Goal: Task Accomplishment & Management: Manage account settings

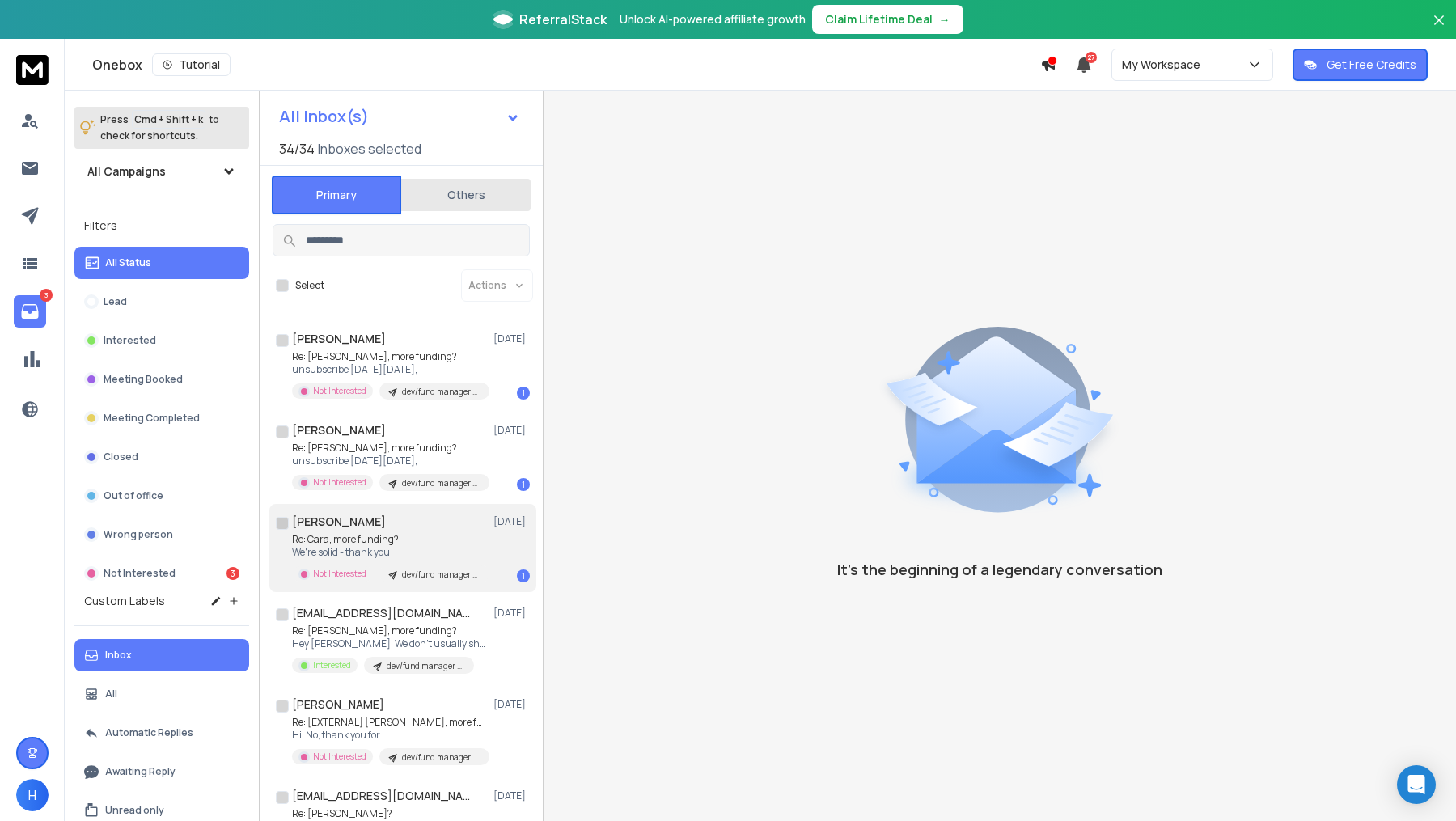
click at [488, 561] on div "Re: Cara, more funding? We're solid - thank you Not Interested dev/fund manager…" at bounding box center [391, 557] width 198 height 49
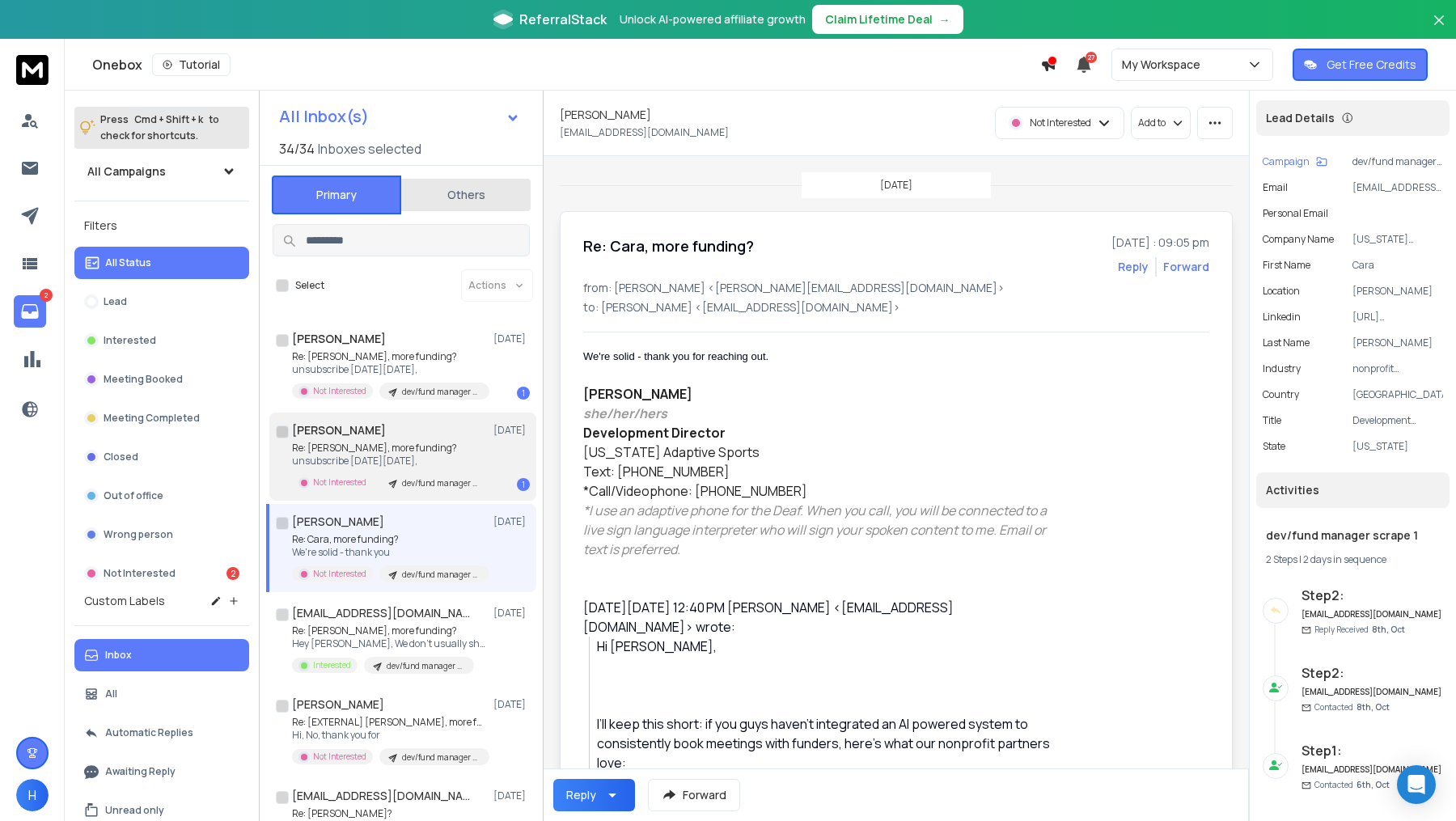
click at [473, 479] on p "dev/fund manager scrape 1" at bounding box center [441, 483] width 77 height 12
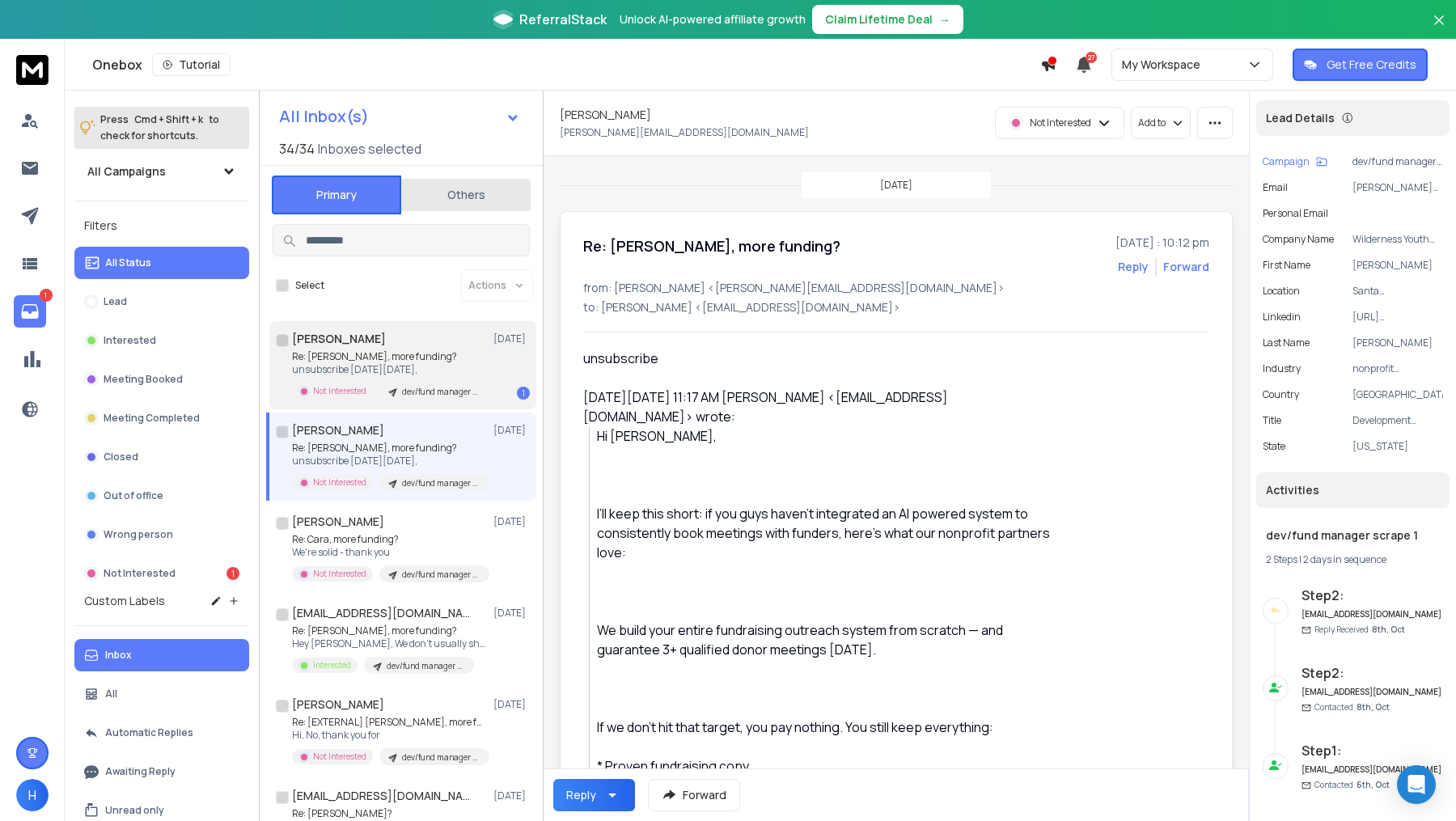
click at [483, 374] on p "unsubscribe [DATE][DATE]," at bounding box center [389, 369] width 194 height 13
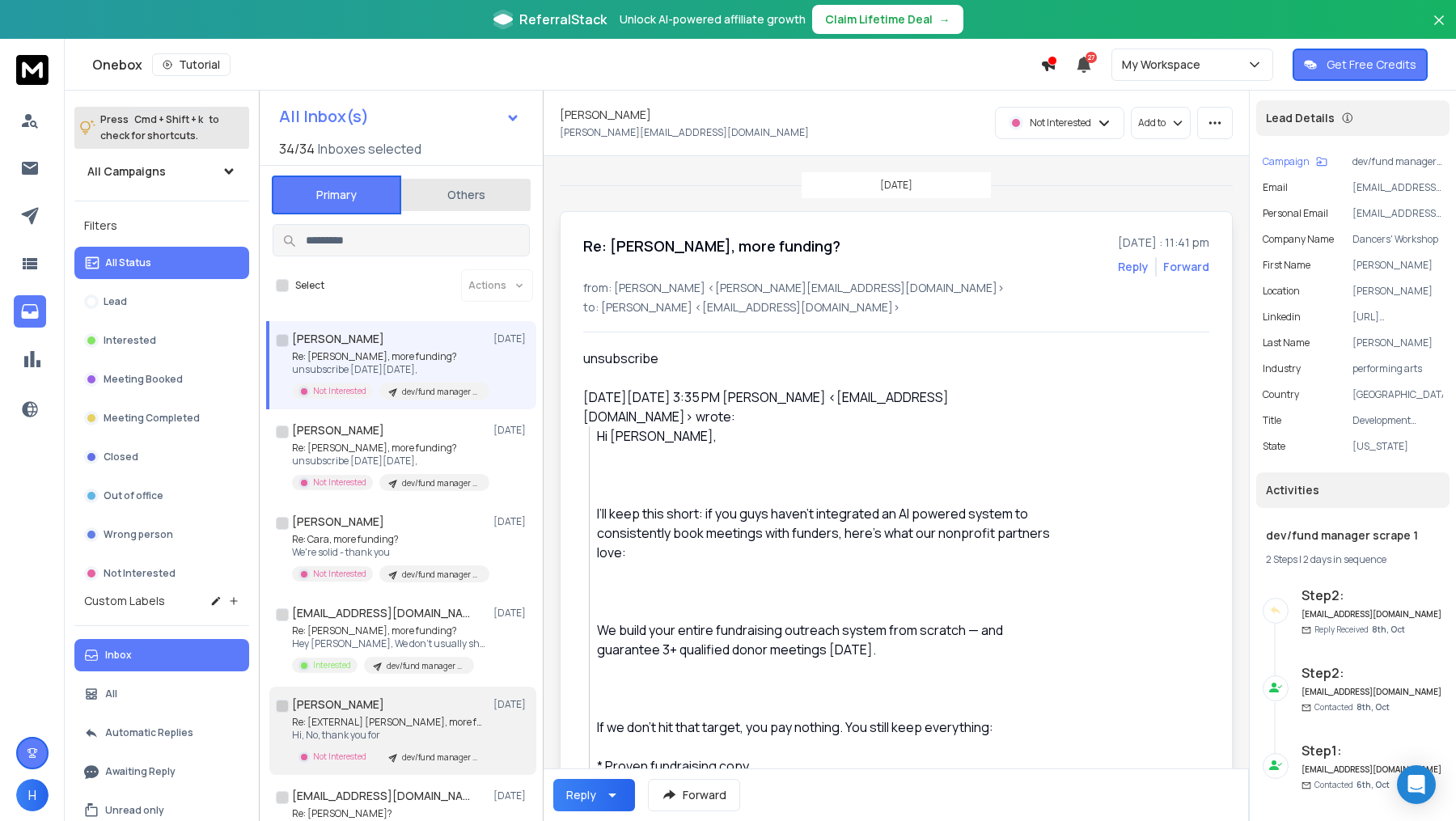
scroll to position [47, 0]
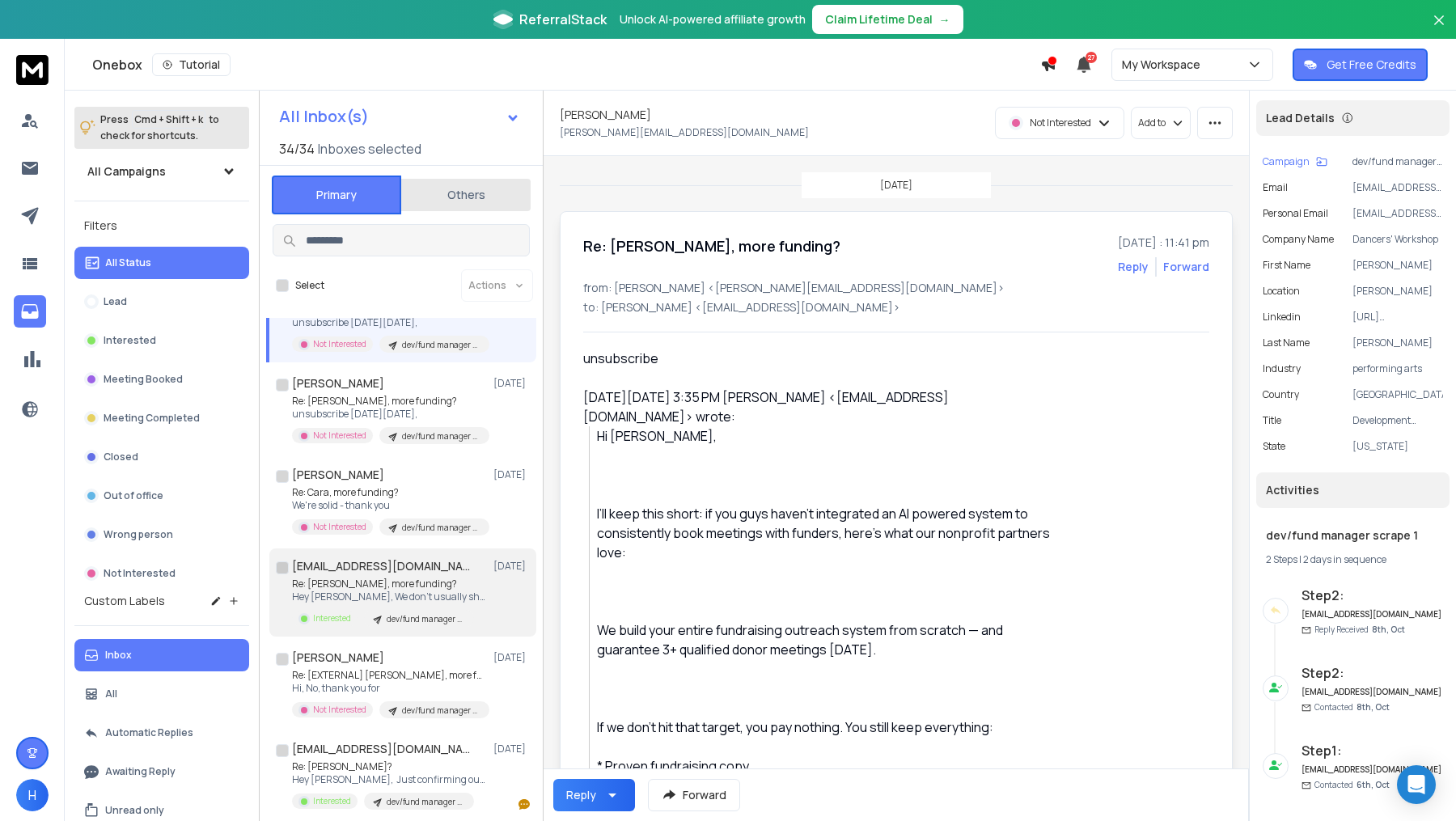
click at [493, 575] on div "[EMAIL_ADDRESS][DOMAIN_NAME] [DATE] Re: [PERSON_NAME], more funding? Hey [PERSO…" at bounding box center [411, 593] width 238 height 69
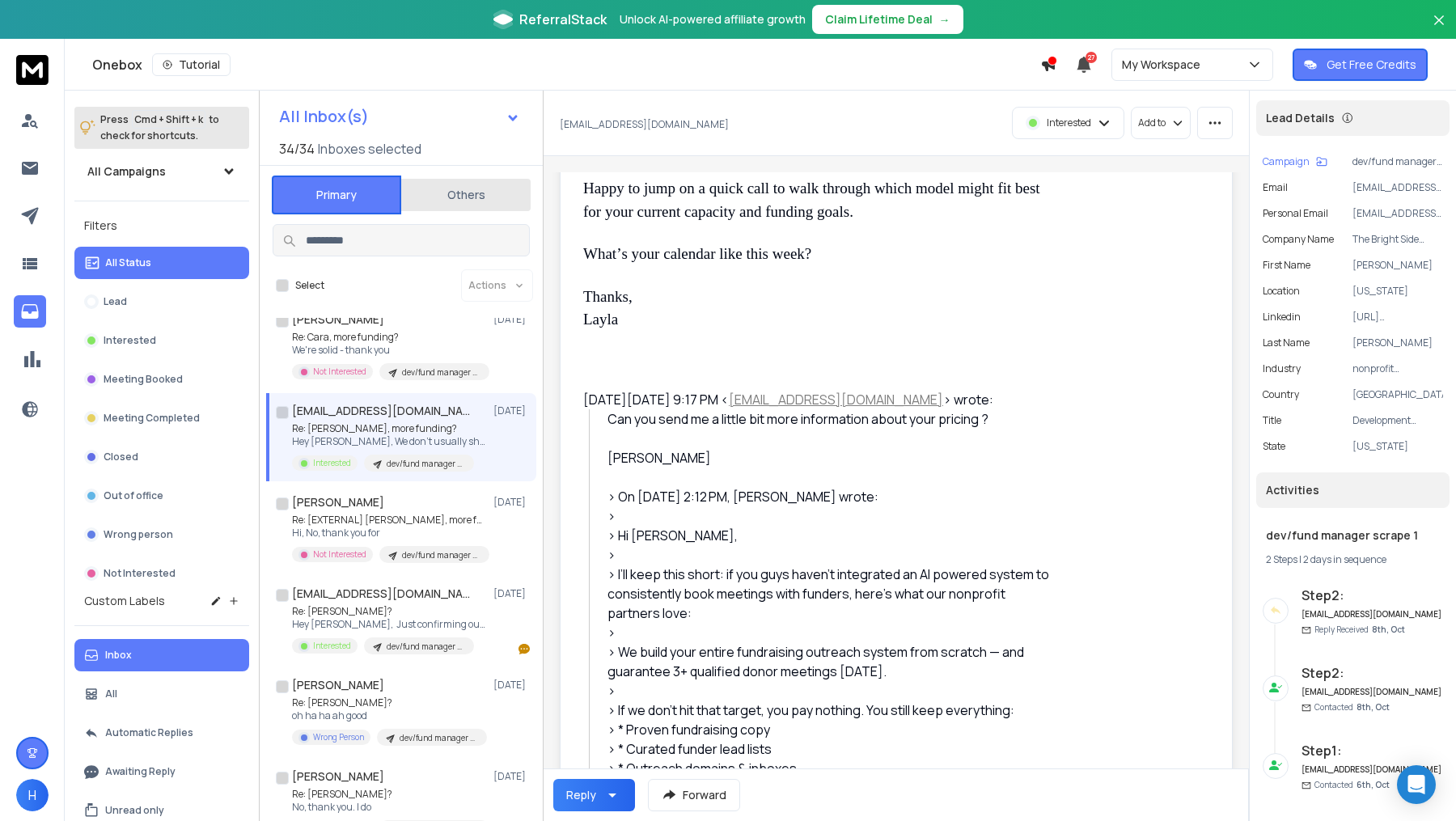
scroll to position [1227, 0]
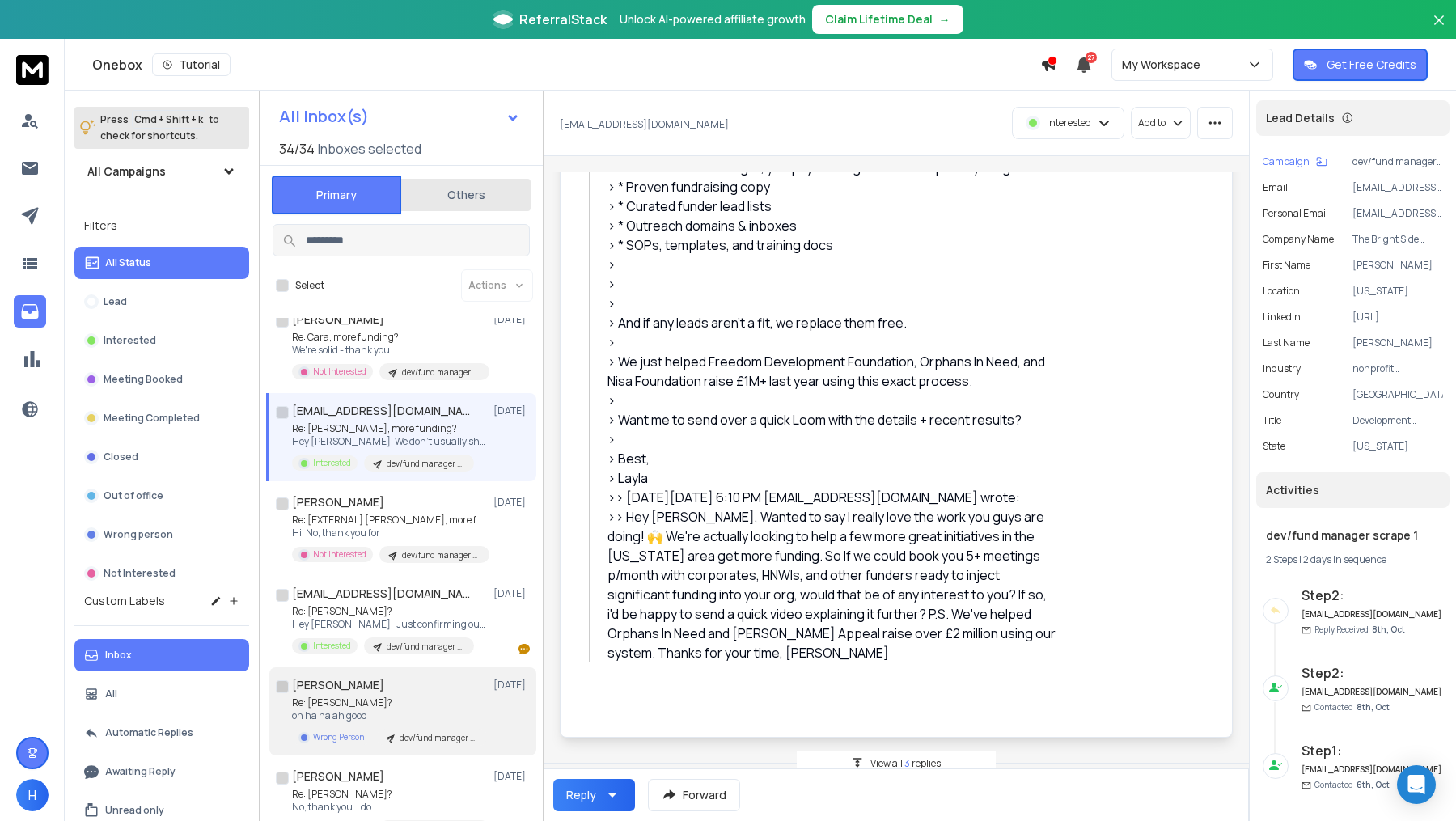
click at [465, 724] on div "Re: [PERSON_NAME]? oh ha ha ah good Wrong Person dev/fund manager scrape 1" at bounding box center [389, 721] width 195 height 49
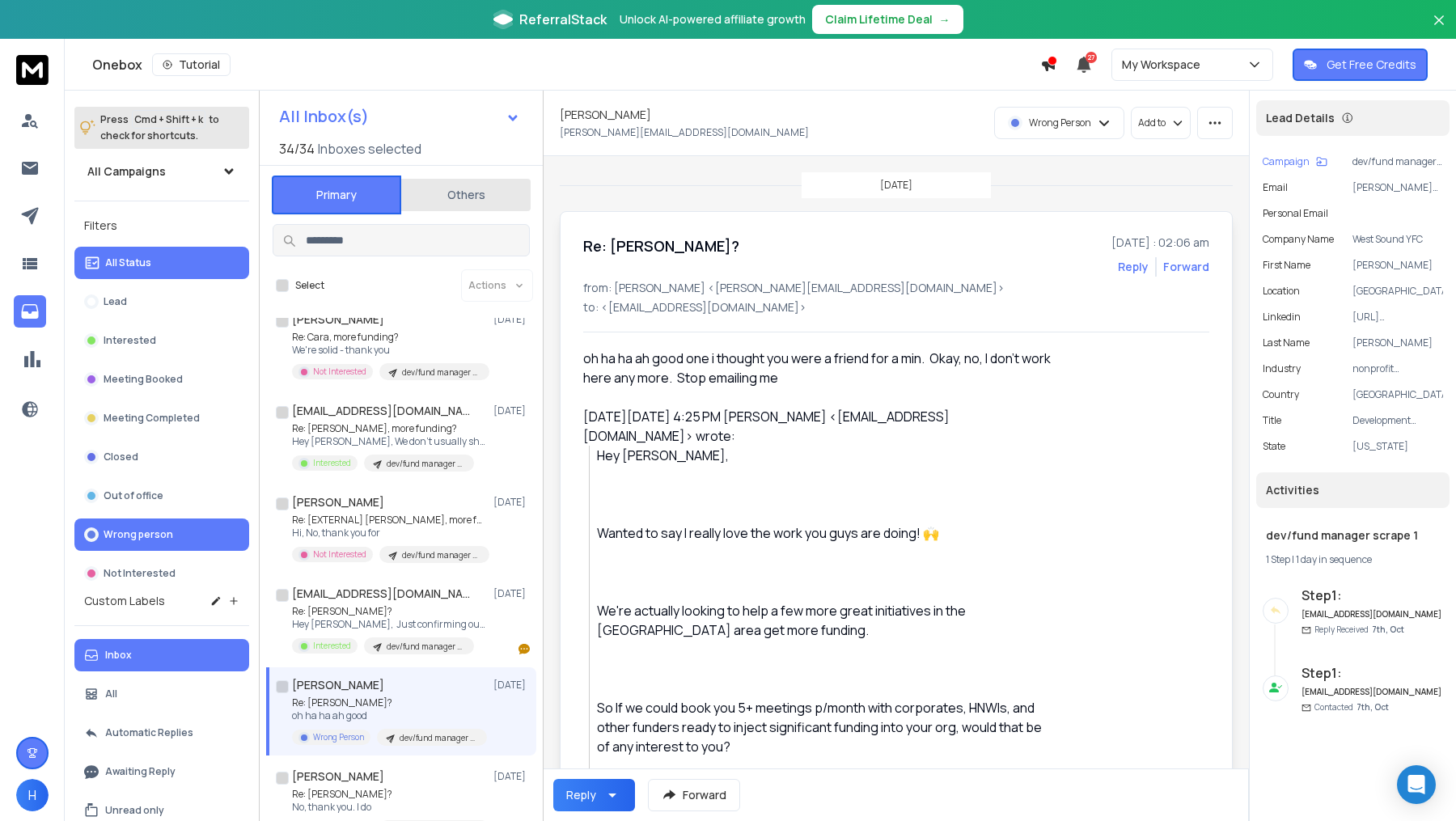
click at [175, 523] on button "Wrong person" at bounding box center [161, 535] width 174 height 33
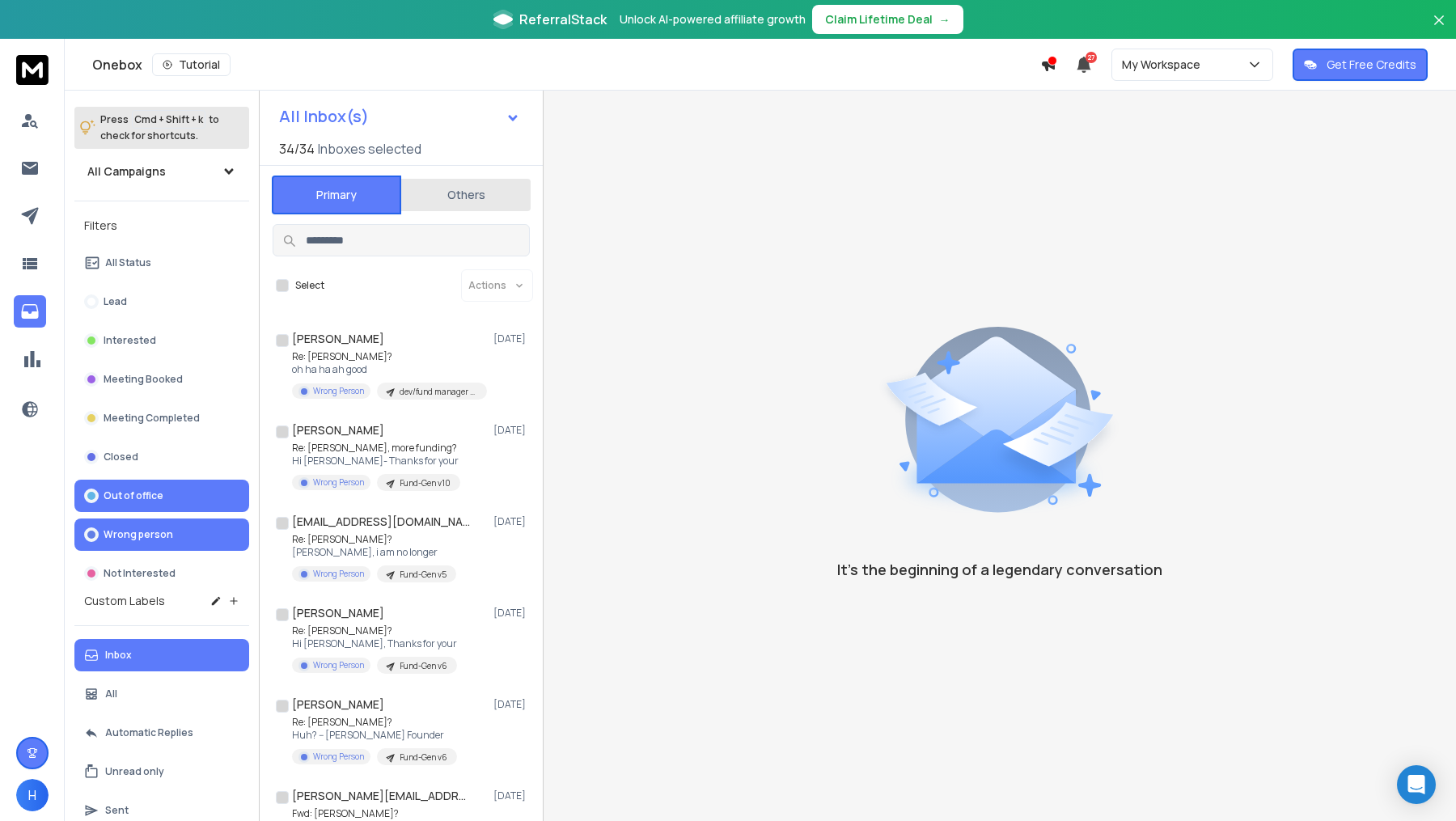
click at [169, 482] on button "Out of office" at bounding box center [161, 496] width 174 height 33
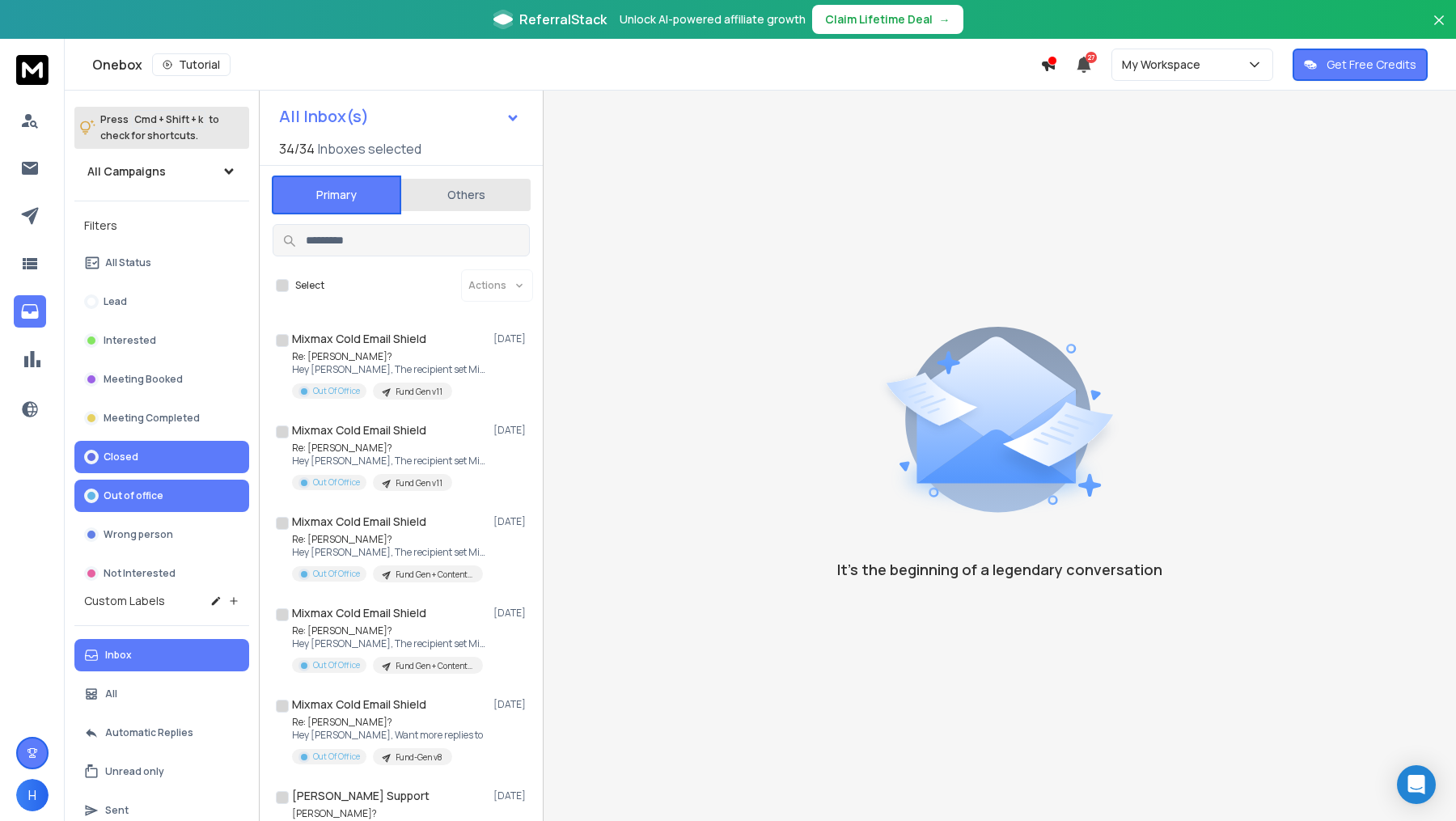
click at [169, 459] on button "Closed" at bounding box center [161, 457] width 174 height 33
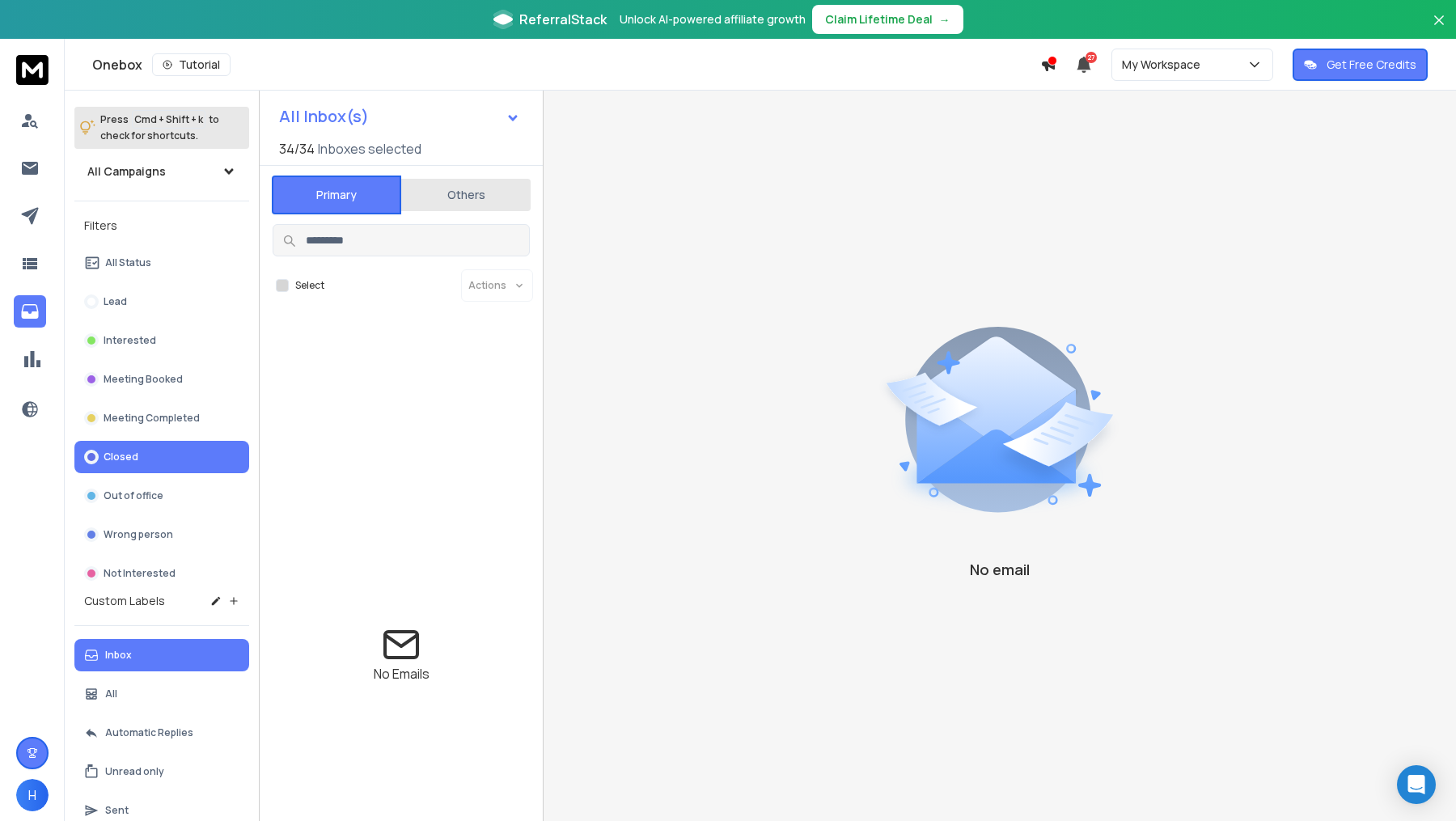
click at [183, 435] on div "All Status Lead Interested Meeting Booked Meeting Completed Closed Out of offic…" at bounding box center [161, 417] width 174 height 343
click at [174, 696] on button "All" at bounding box center [161, 694] width 174 height 33
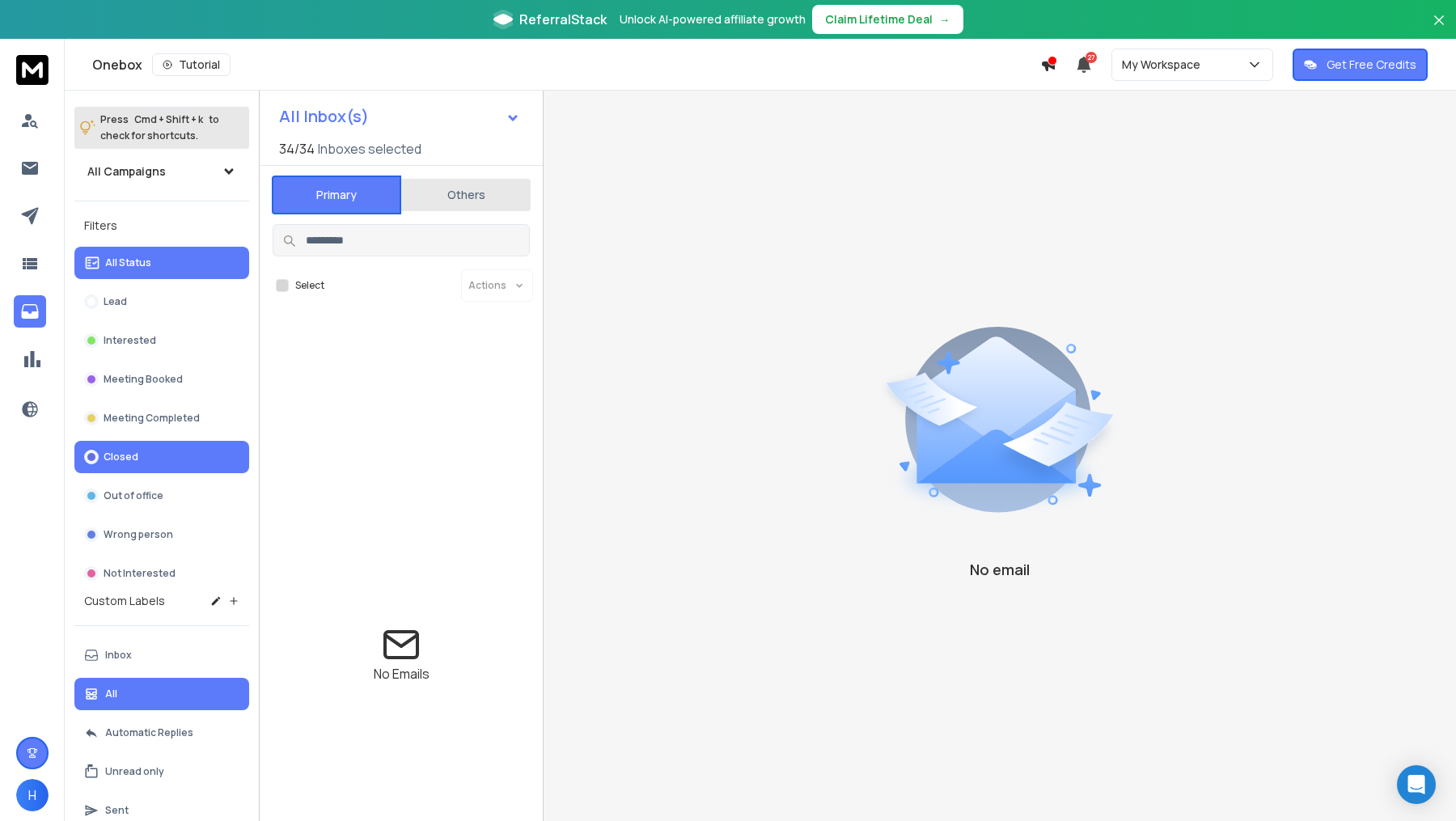
click at [156, 263] on button "All Status" at bounding box center [161, 263] width 174 height 33
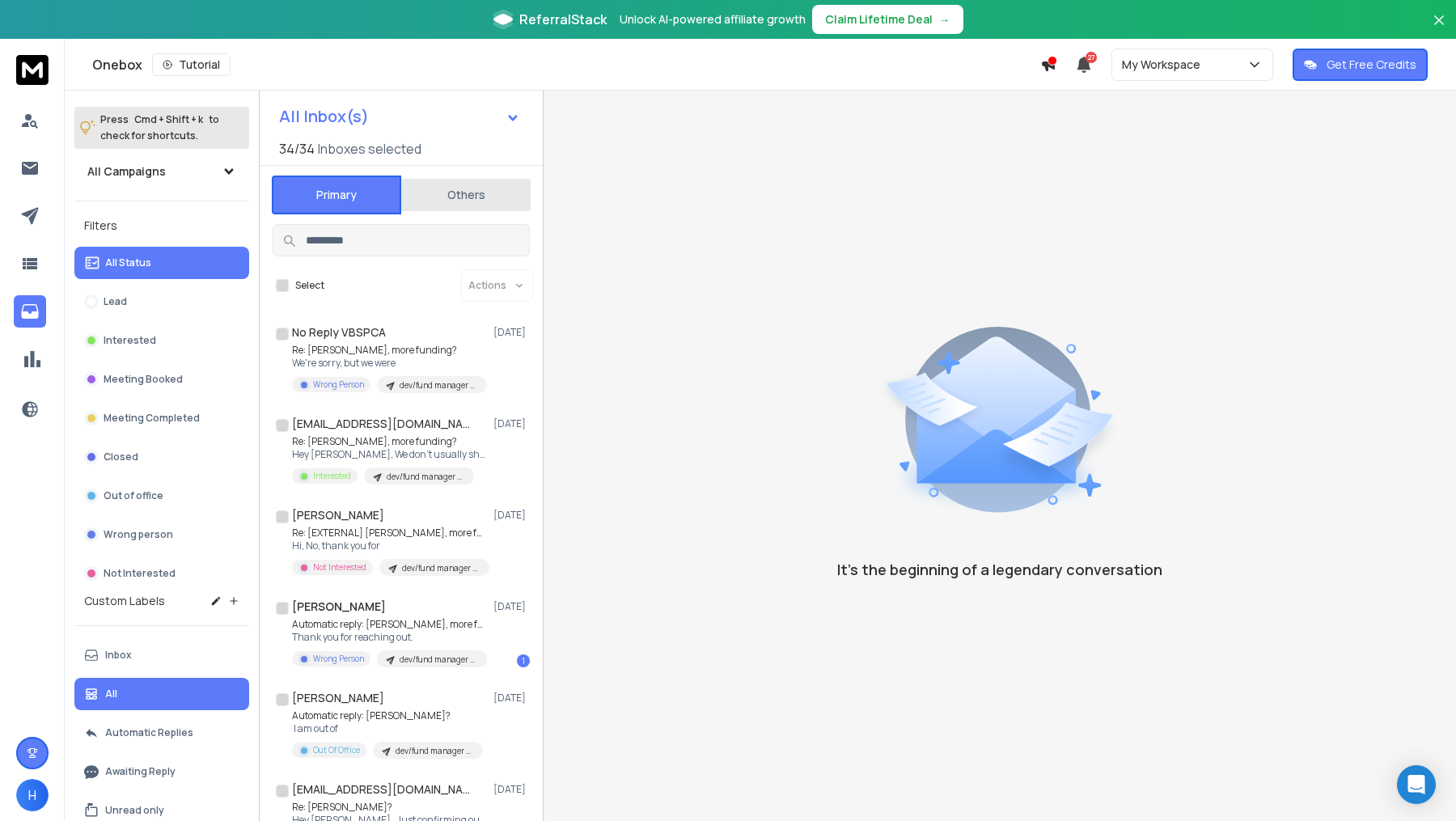
scroll to position [285, 0]
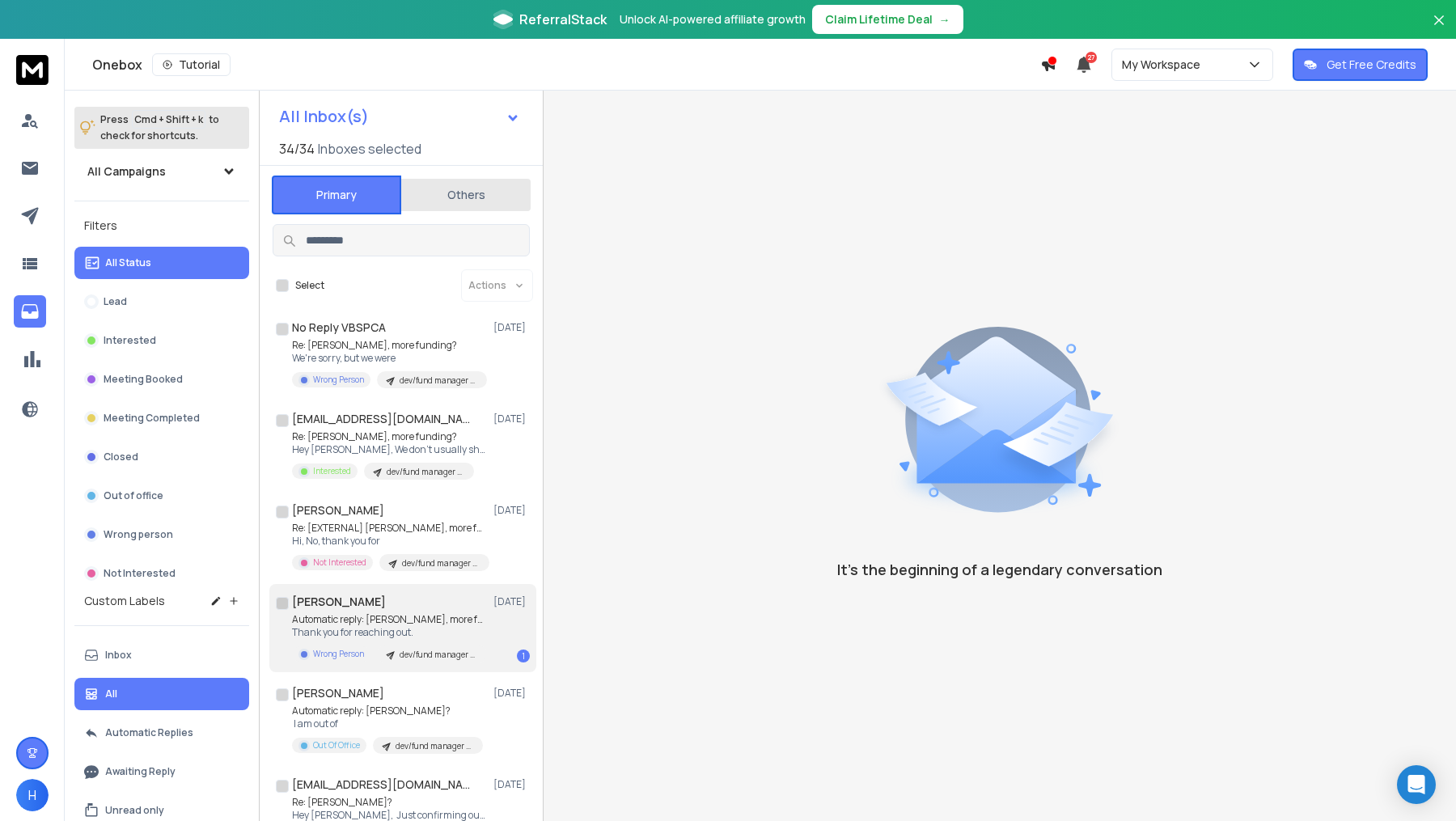
click at [484, 611] on div "[PERSON_NAME] [DATE] Automatic reply: [PERSON_NAME], more funding? Thank you fo…" at bounding box center [411, 628] width 238 height 69
